Goal: Task Accomplishment & Management: Use online tool/utility

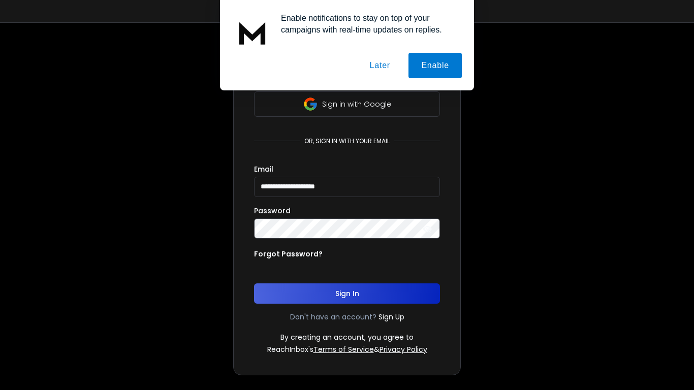
type input "**********"
click at [347, 293] on button "Sign In" at bounding box center [347, 294] width 186 height 20
